Goal: Task Accomplishment & Management: Manage account settings

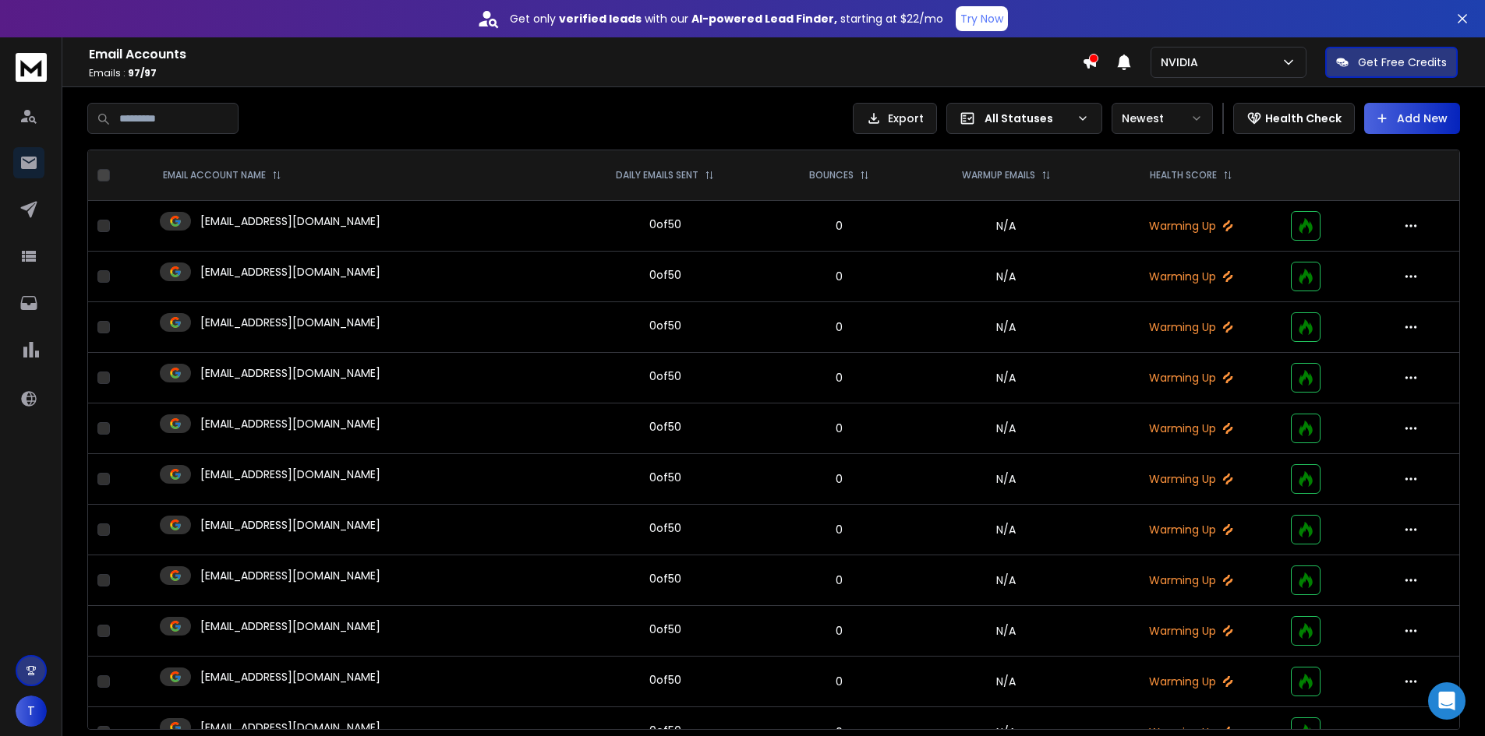
scroll to position [4397, 0]
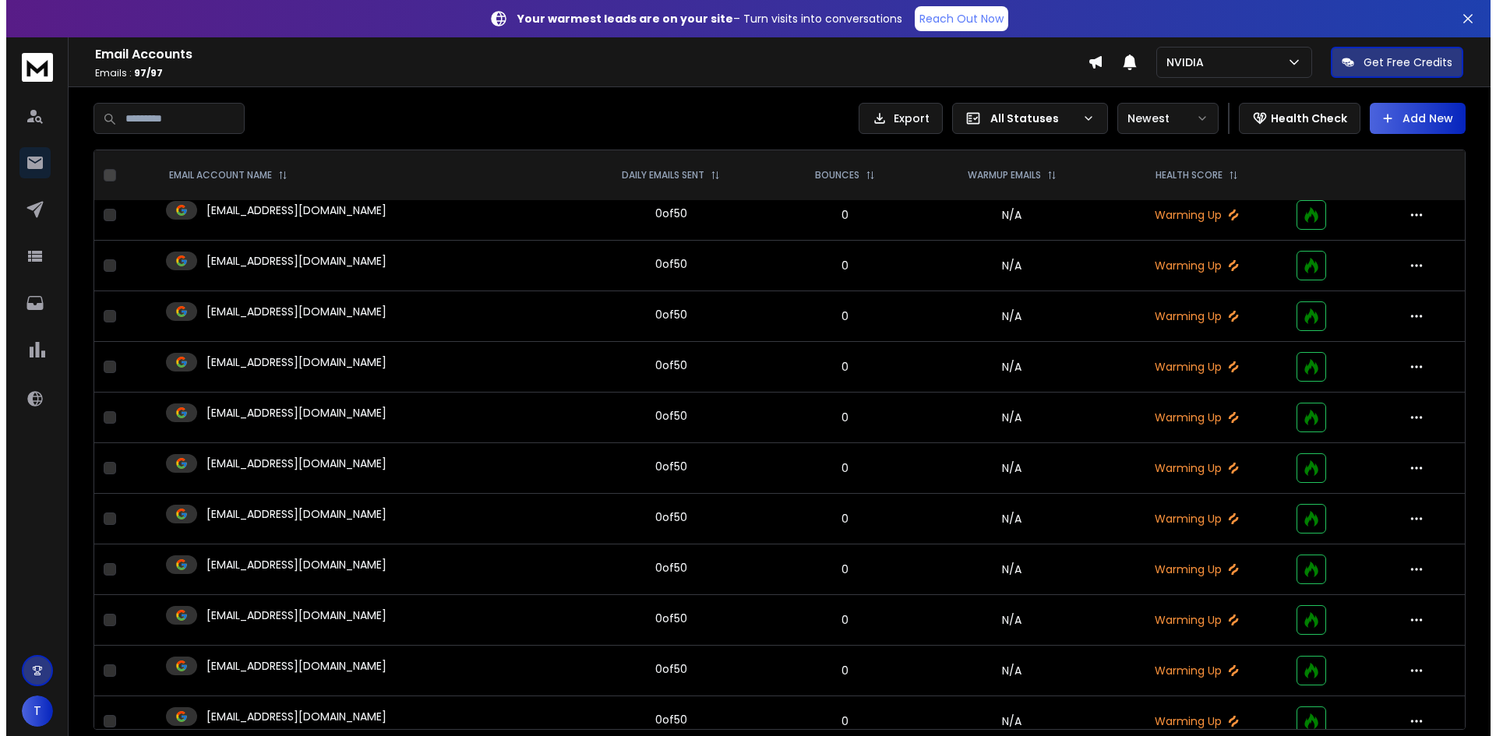
scroll to position [4397, 0]
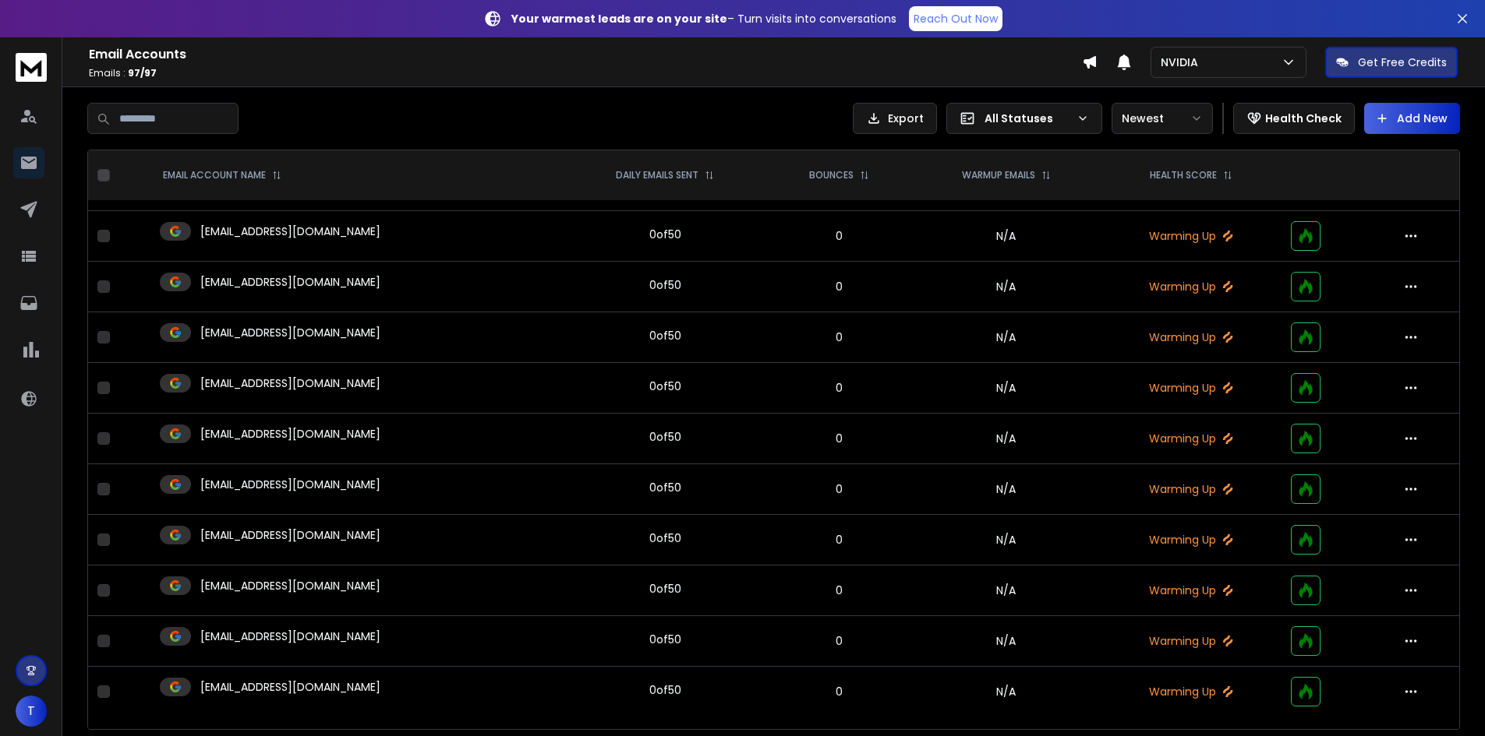
click at [417, 494] on td "[EMAIL_ADDRESS][DOMAIN_NAME]" at bounding box center [355, 489] width 411 height 51
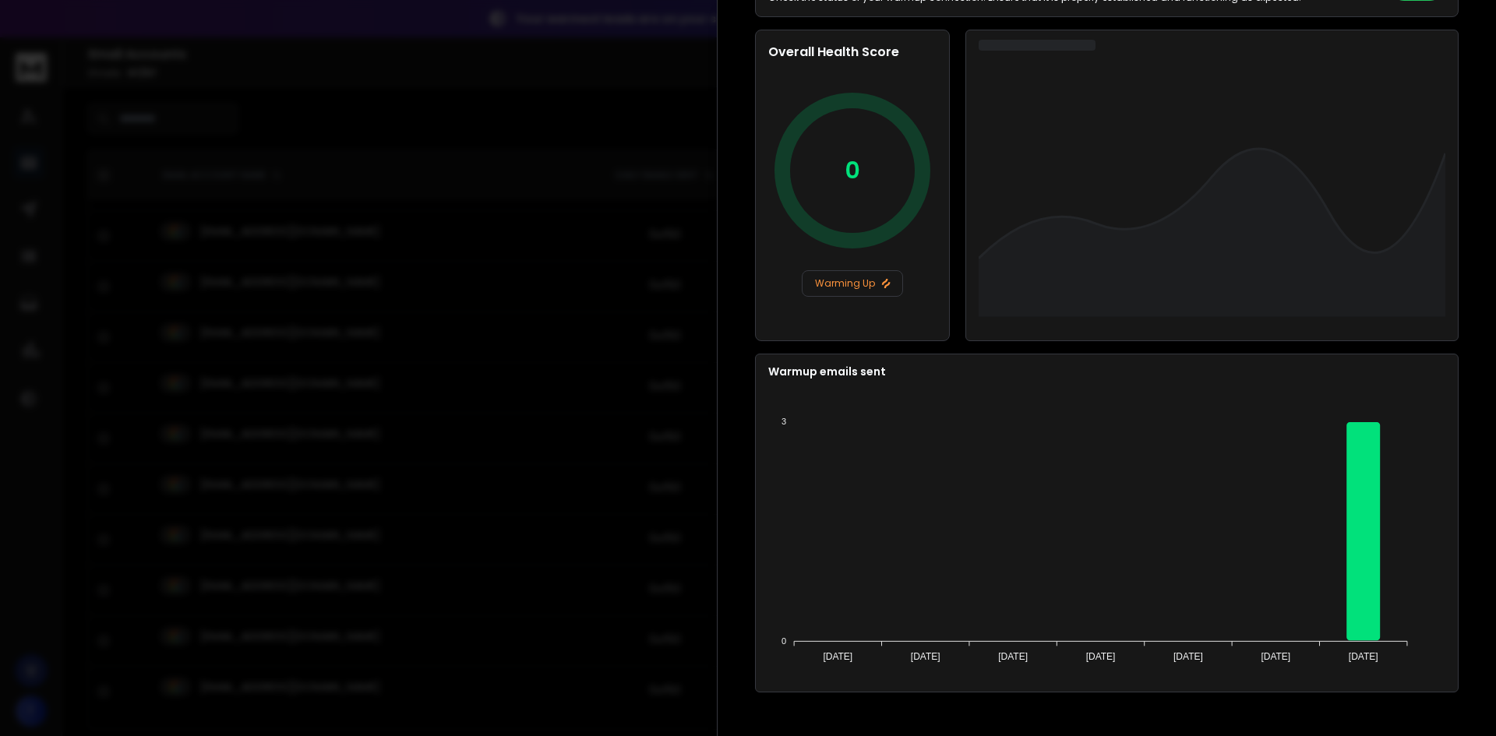
scroll to position [492, 0]
click at [572, 492] on div at bounding box center [748, 368] width 1496 height 736
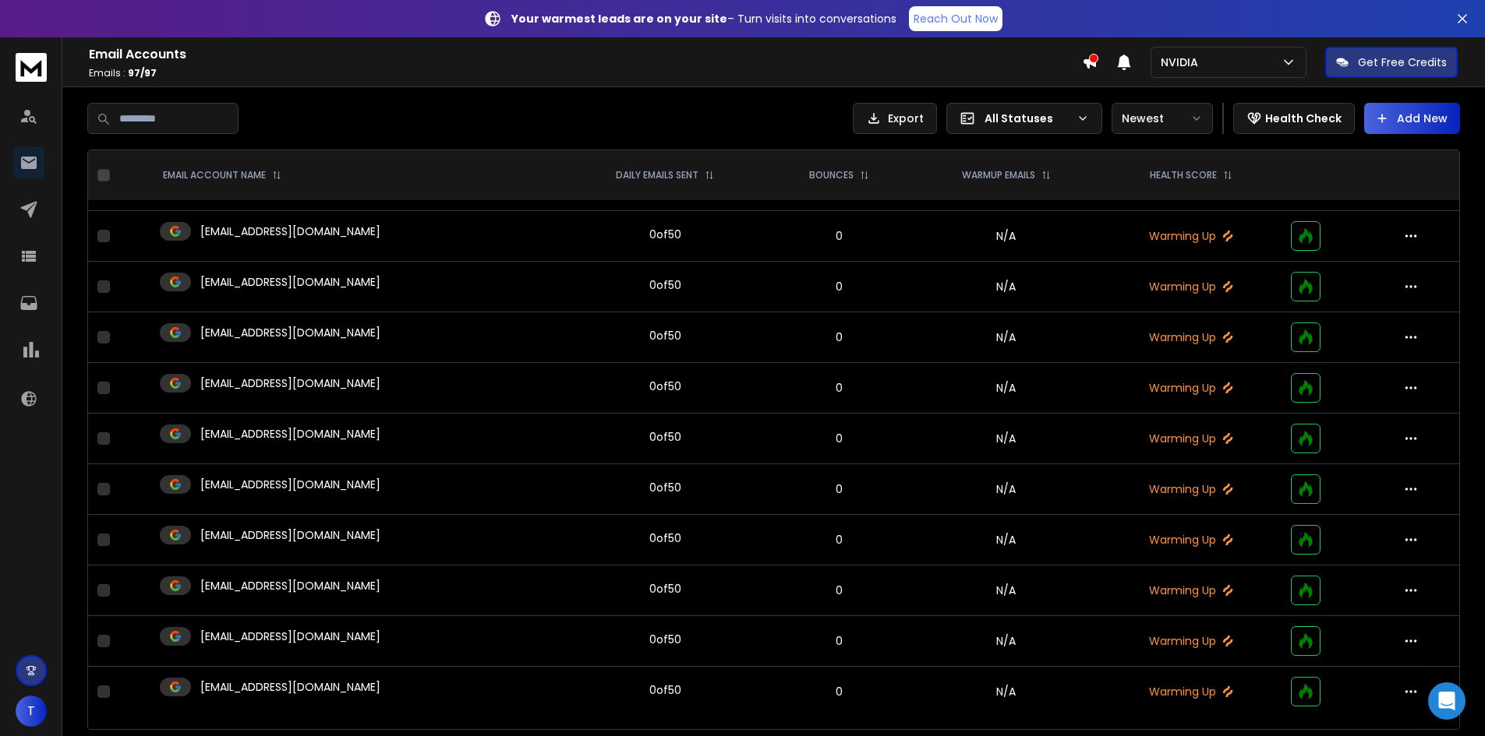
click at [380, 432] on p "[EMAIL_ADDRESS][DOMAIN_NAME]" at bounding box center [290, 434] width 180 height 16
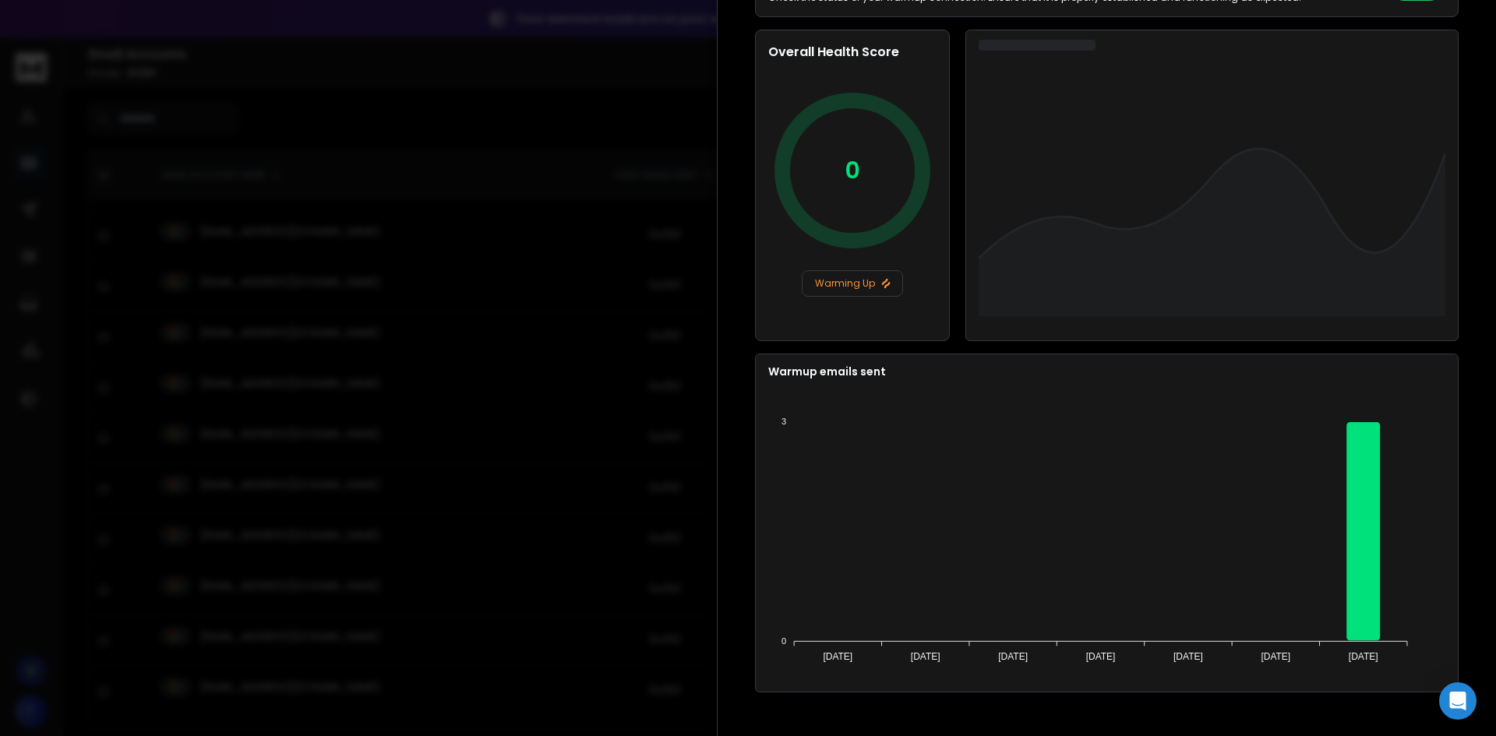
click at [588, 415] on div at bounding box center [748, 368] width 1496 height 736
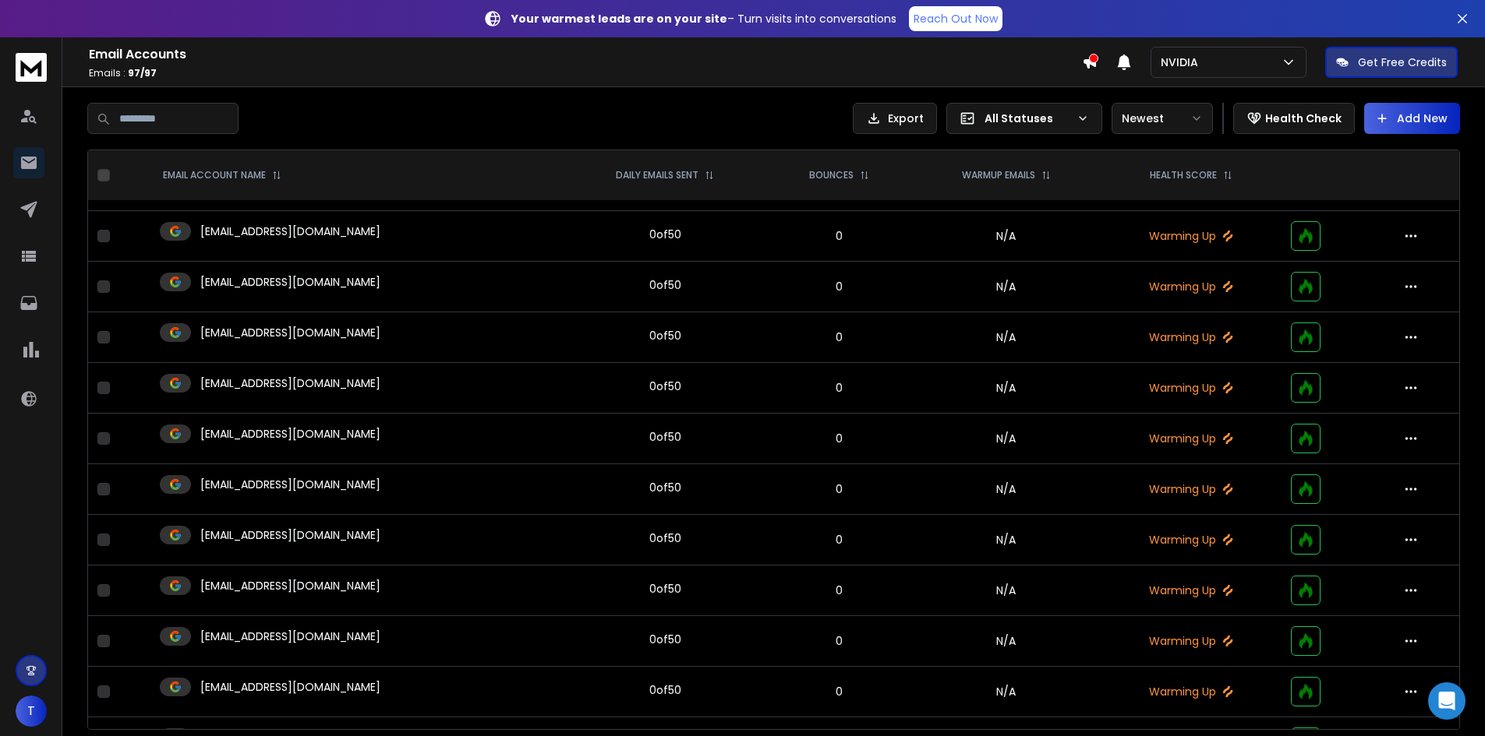
scroll to position [0, 0]
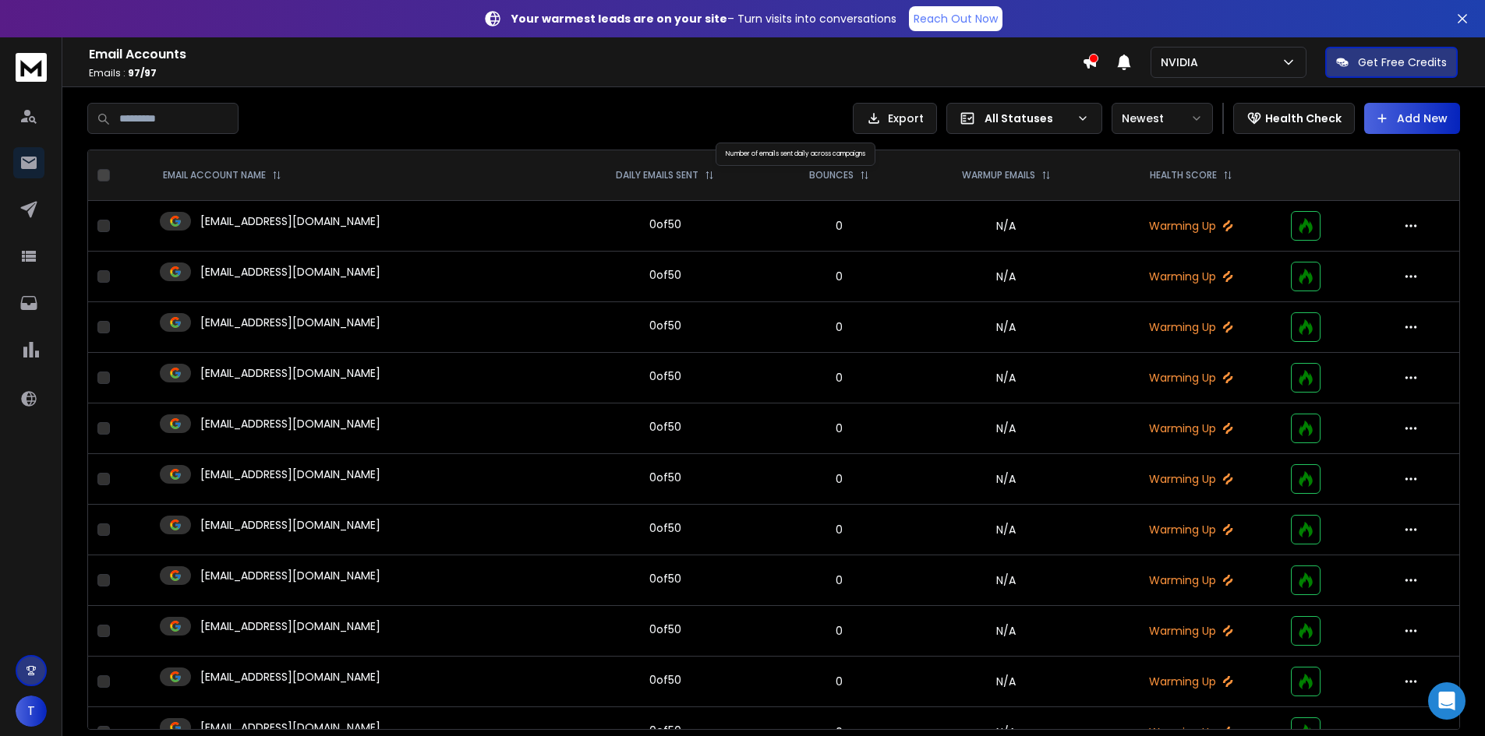
click at [704, 90] on div "Export All Statuses Newest Health Check Add New EMAIL ACCOUNT NAME DAILY EMAILS…" at bounding box center [773, 416] width 1422 height 659
click at [441, 80] on div "Email Accounts Emails : 97 / 97 NVIDIA Get Free Credits" at bounding box center [742, 62] width 1485 height 50
click at [676, 125] on div at bounding box center [465, 118] width 756 height 31
click at [411, 122] on div at bounding box center [465, 118] width 756 height 31
click at [718, 105] on div at bounding box center [465, 118] width 756 height 31
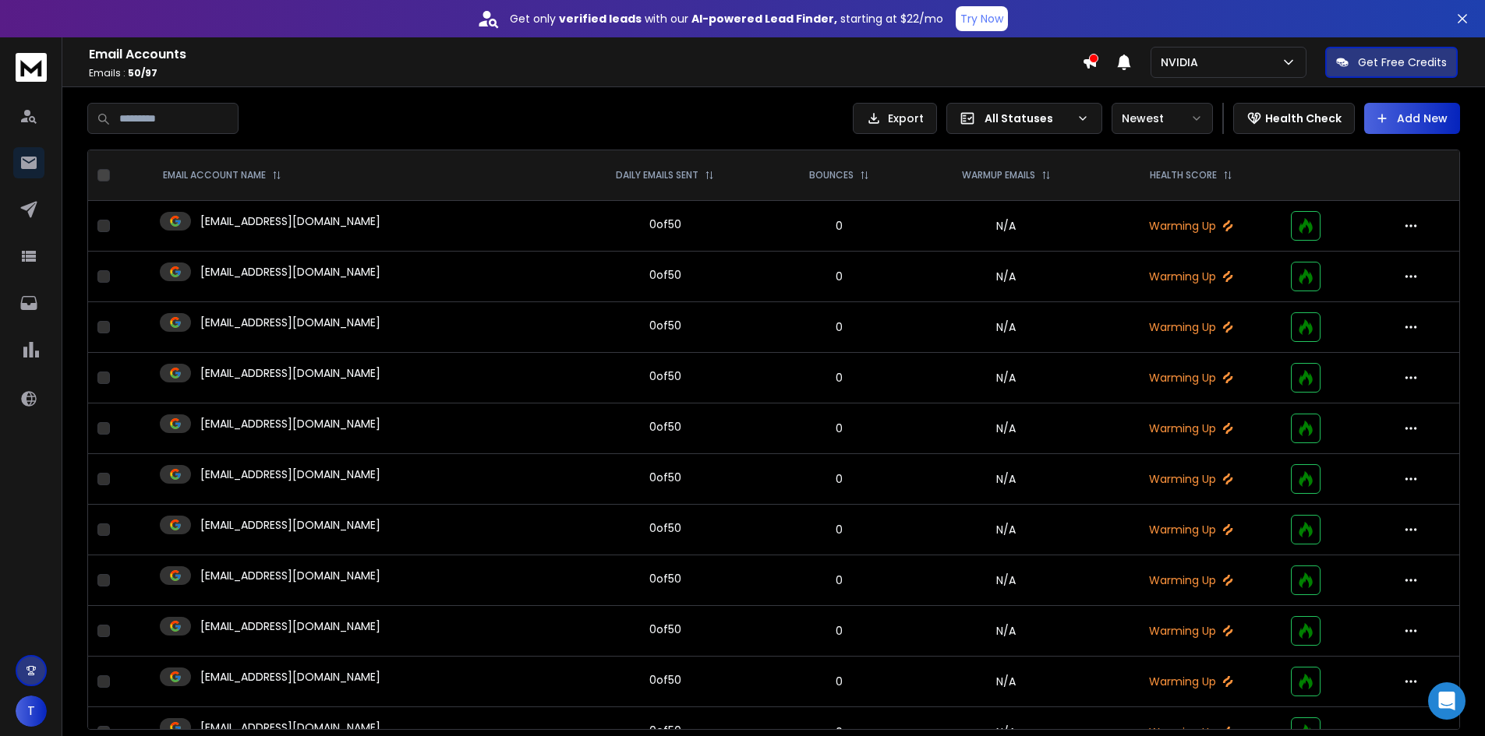
click at [514, 119] on div at bounding box center [465, 118] width 756 height 31
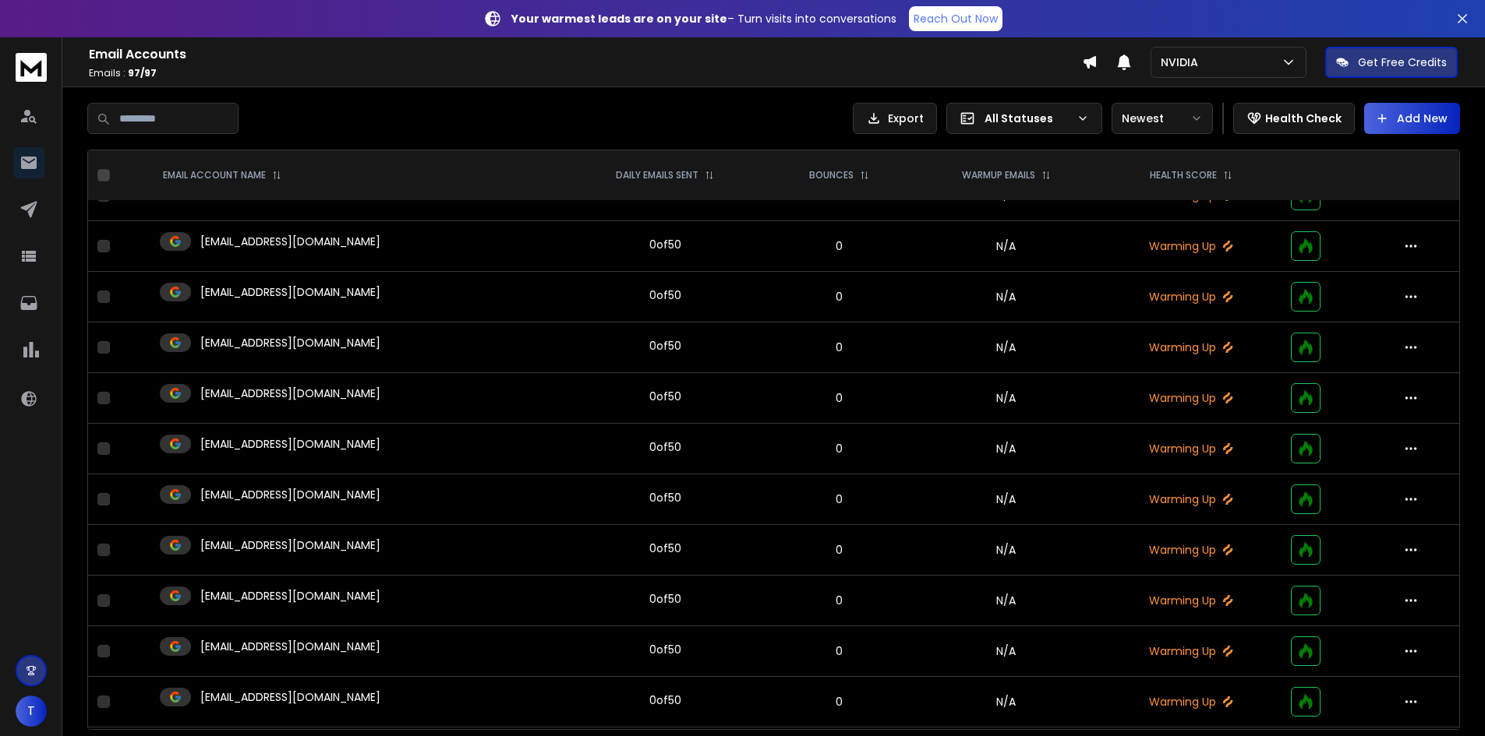
scroll to position [4397, 0]
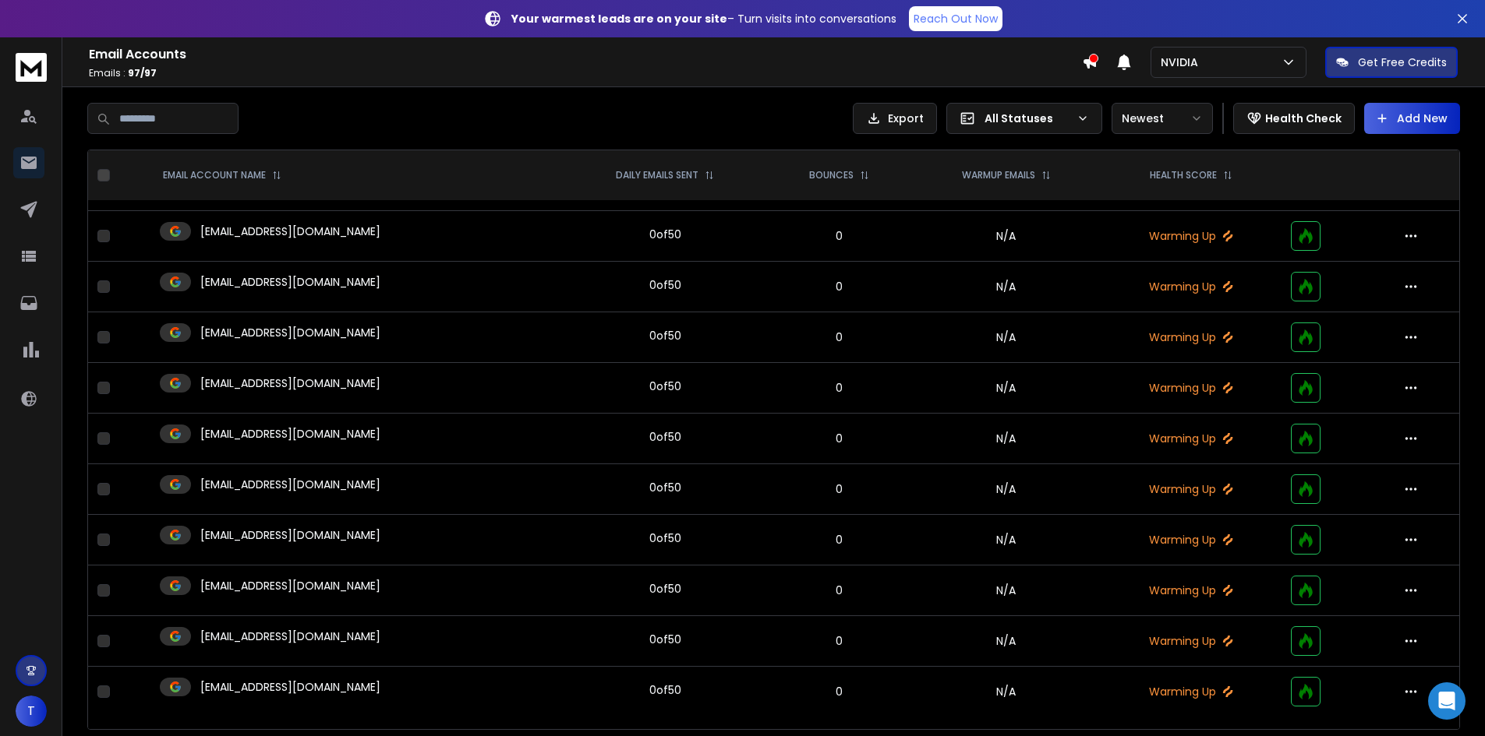
click at [820, 79] on p "Emails : 97 / 97" at bounding box center [585, 73] width 993 height 12
